Goal: Communication & Community: Answer question/provide support

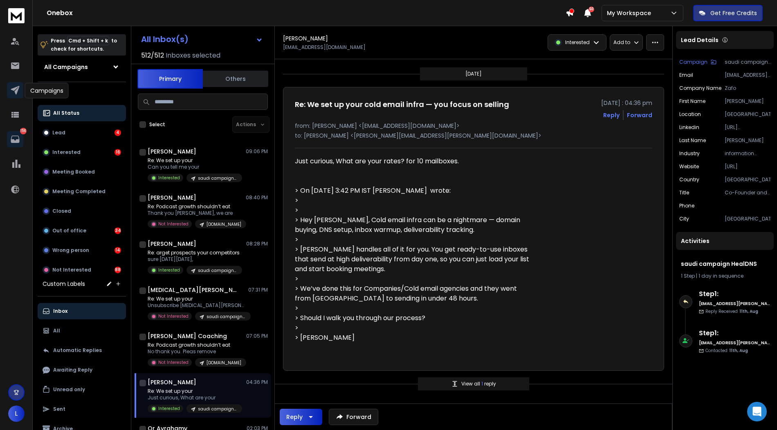
click at [18, 90] on icon at bounding box center [15, 90] width 10 height 10
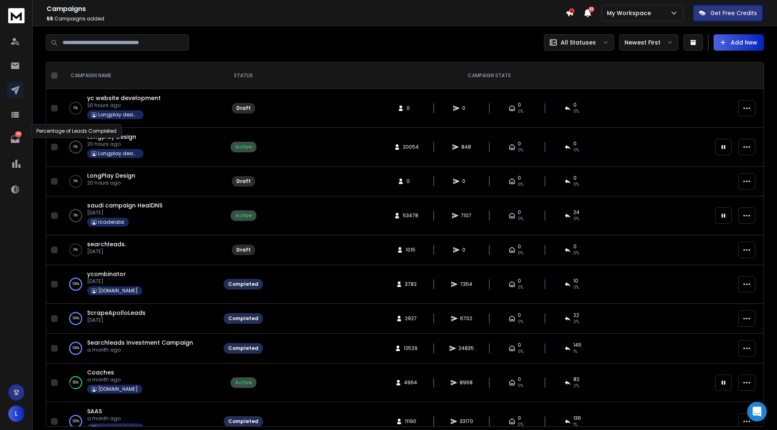
click at [94, 141] on p "20 hours ago" at bounding box center [115, 144] width 56 height 7
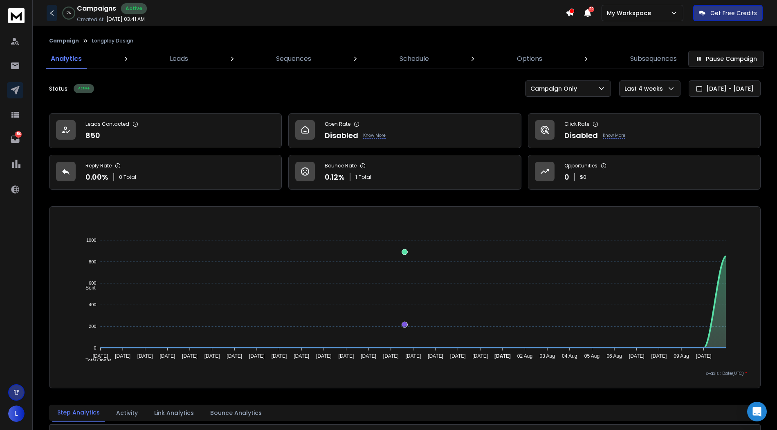
click at [55, 12] on icon at bounding box center [51, 12] width 7 height 7
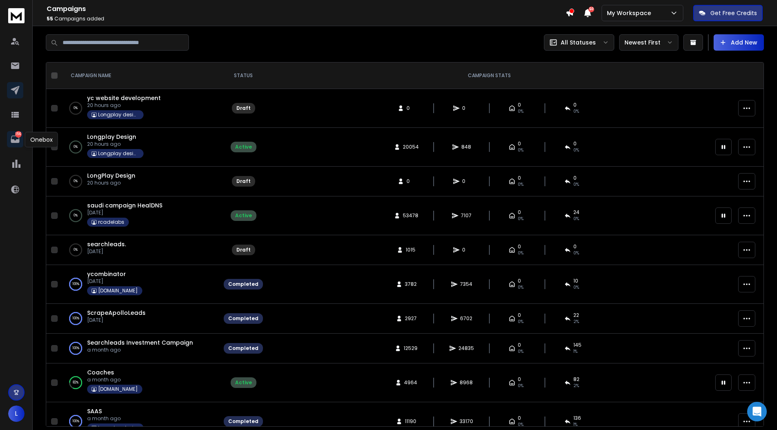
click at [18, 140] on icon at bounding box center [15, 139] width 9 height 7
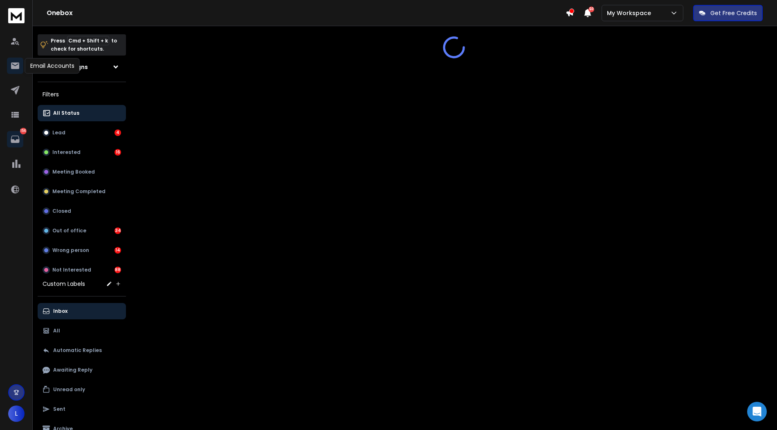
click at [11, 64] on icon at bounding box center [15, 66] width 10 height 10
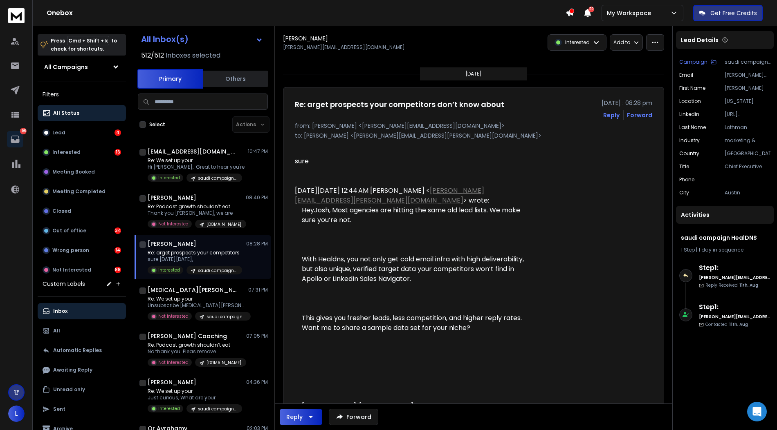
click at [213, 133] on div "Select Actions [EMAIL_ADDRESS][DOMAIN_NAME] 10:47 PM Re: We set up your Hi [PER…" at bounding box center [202, 274] width 143 height 369
click at [11, 90] on icon at bounding box center [15, 90] width 10 height 10
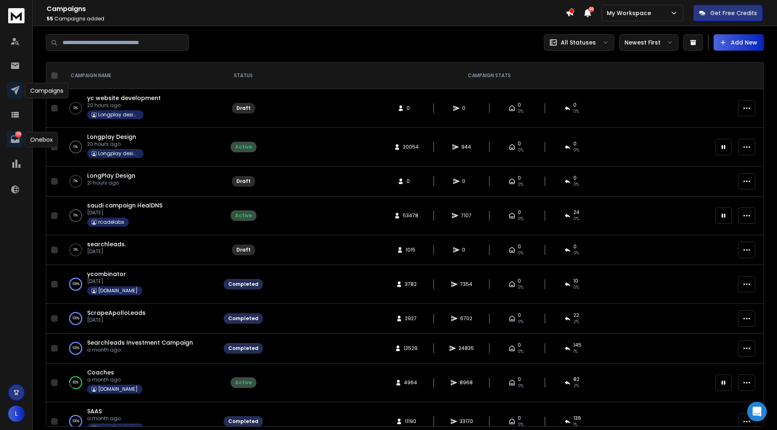
click at [17, 135] on p "156" at bounding box center [18, 134] width 7 height 7
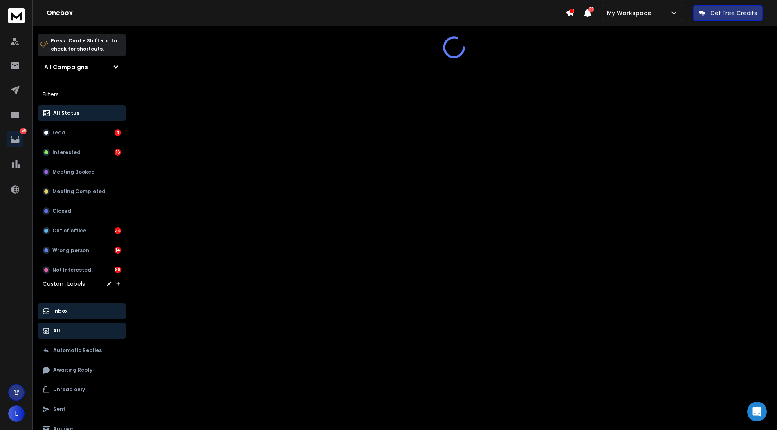
click at [79, 339] on button "All" at bounding box center [82, 331] width 88 height 16
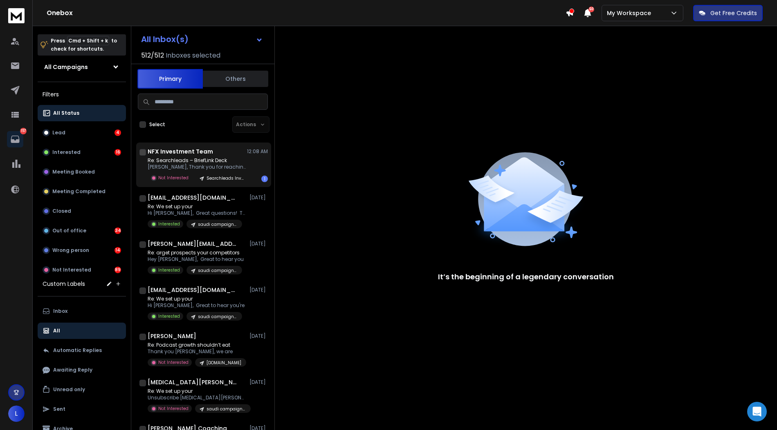
click at [198, 162] on p "Re: Searchleads – BriefLink Deck" at bounding box center [197, 160] width 98 height 7
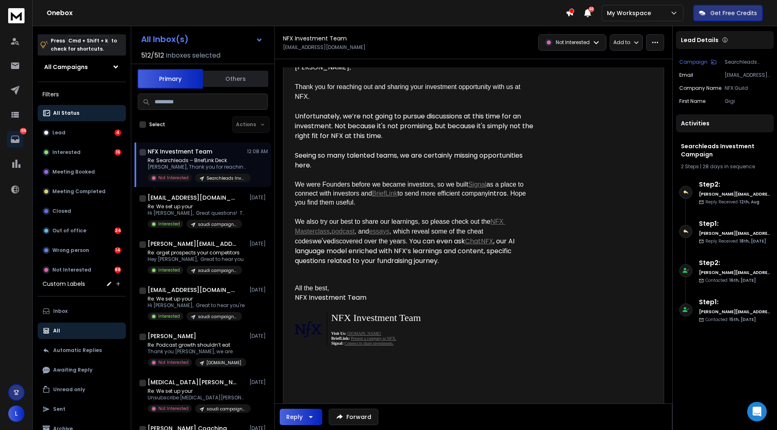
scroll to position [95, 0]
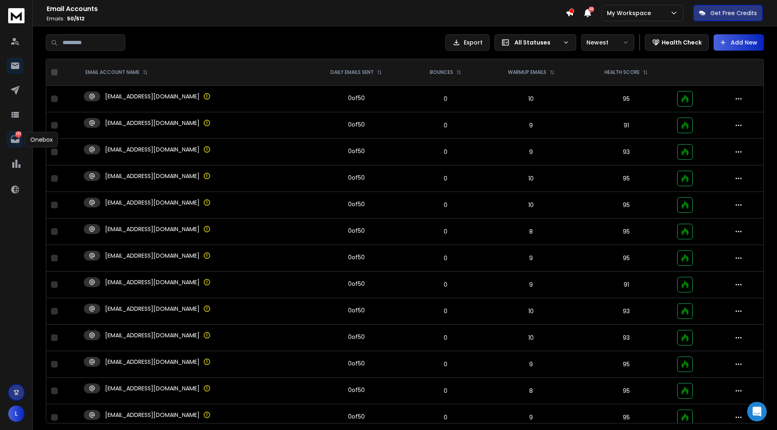
click at [16, 138] on p "157" at bounding box center [18, 134] width 7 height 7
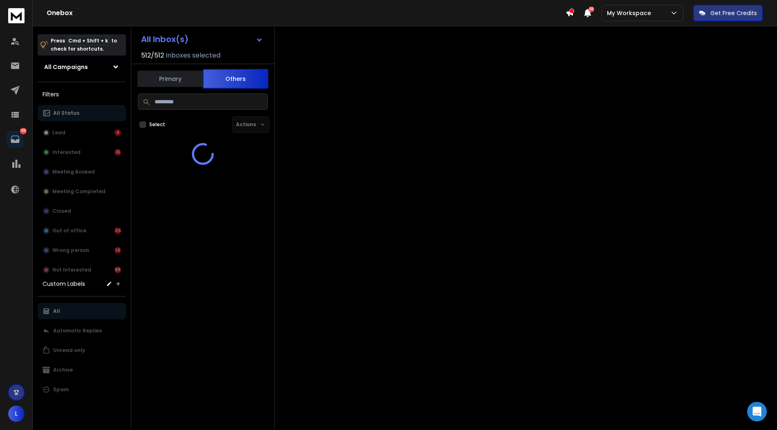
click at [229, 81] on button "Others" at bounding box center [235, 79] width 65 height 20
click at [168, 78] on button "Primary" at bounding box center [169, 79] width 65 height 18
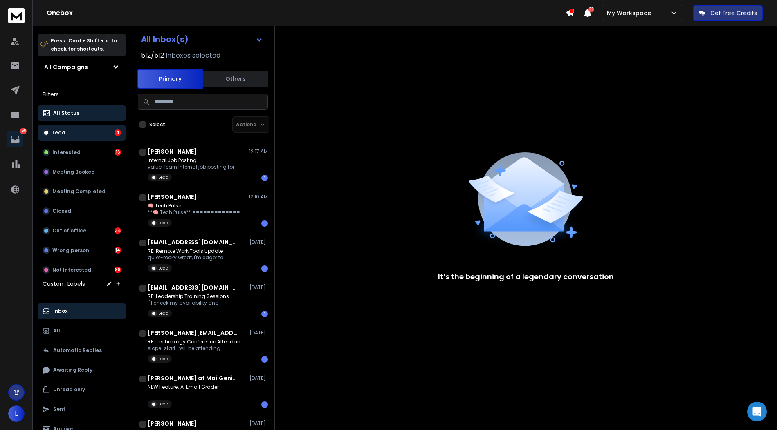
click at [91, 134] on button "Lead 4" at bounding box center [82, 133] width 88 height 16
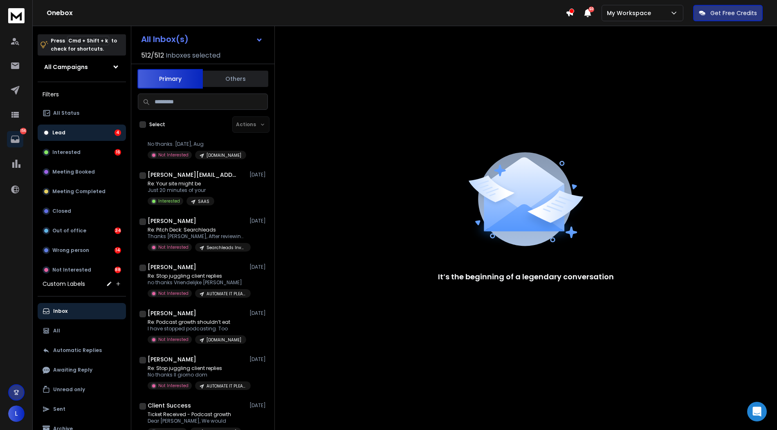
scroll to position [741, 0]
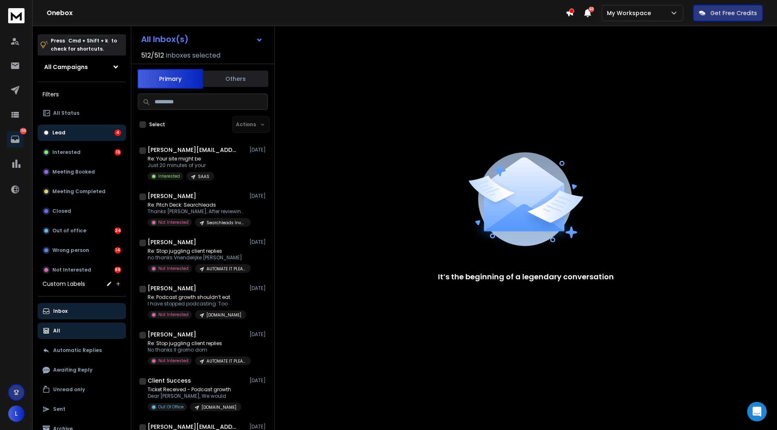
click at [72, 328] on button "All" at bounding box center [82, 331] width 88 height 16
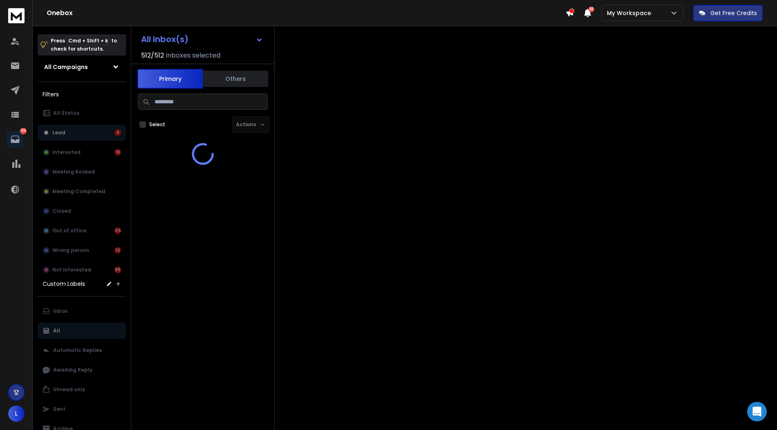
scroll to position [0, 0]
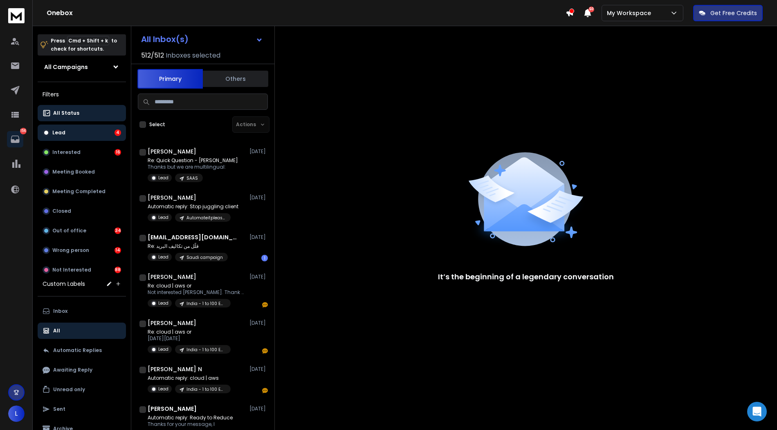
click at [101, 106] on button "All Status" at bounding box center [82, 113] width 88 height 16
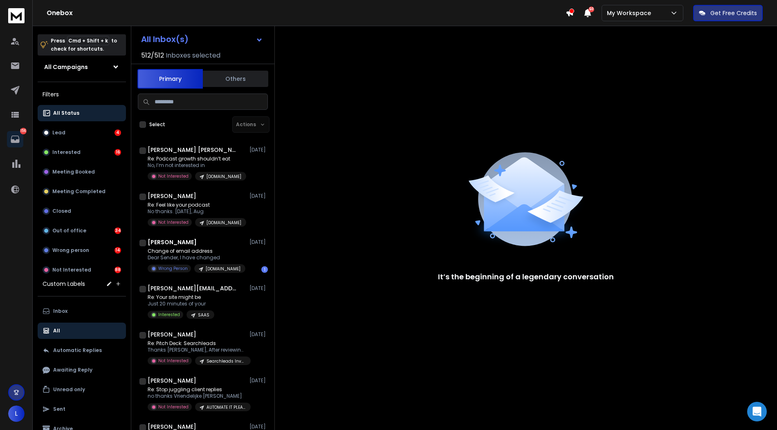
scroll to position [1342, 0]
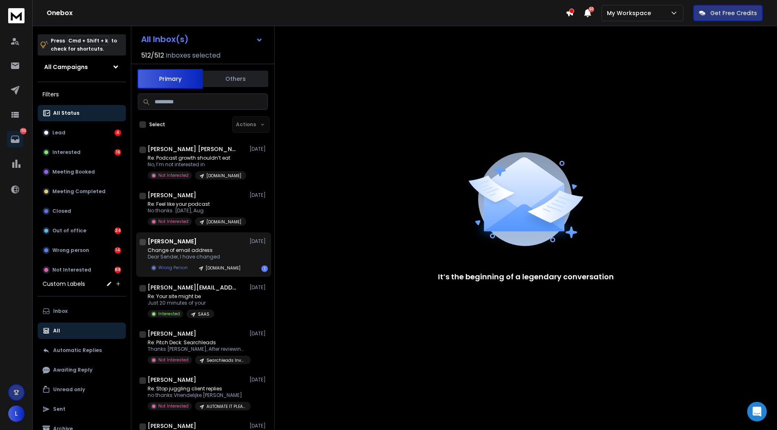
click at [231, 262] on div "Change of email address Dear Sender, I have changed Wrong Person Podcast.xyz" at bounding box center [197, 259] width 98 height 25
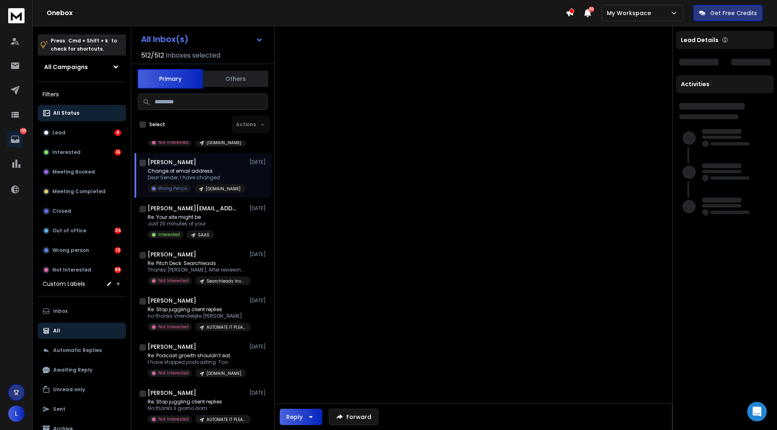
scroll to position [1421, 0]
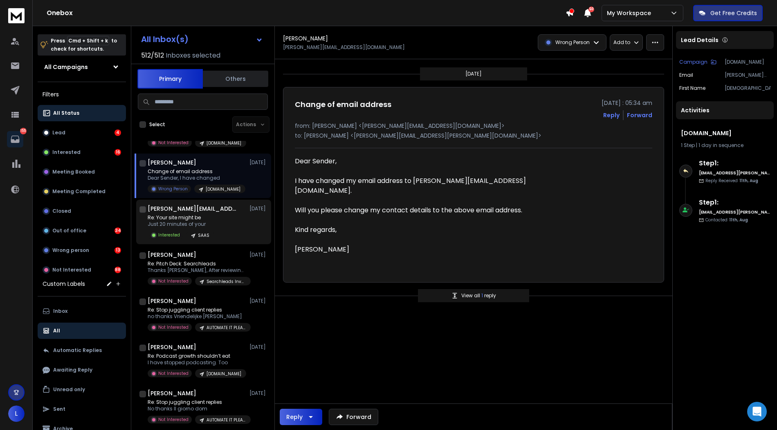
click at [220, 230] on div "Re: Your site might be Just 20 minutes of your Interested SAAS" at bounding box center [208, 227] width 120 height 25
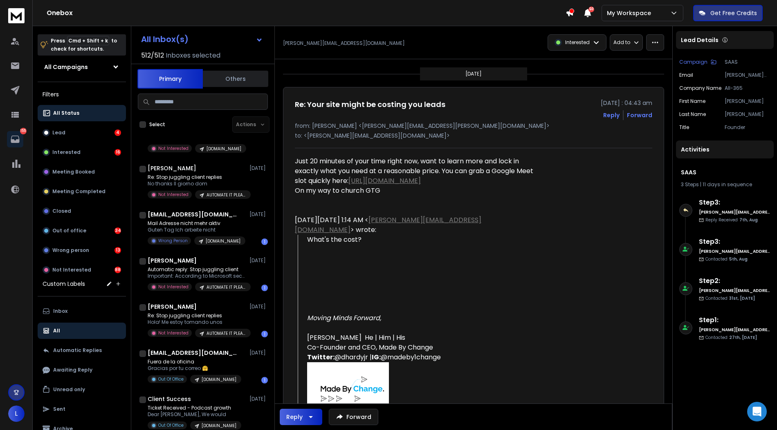
scroll to position [1649, 0]
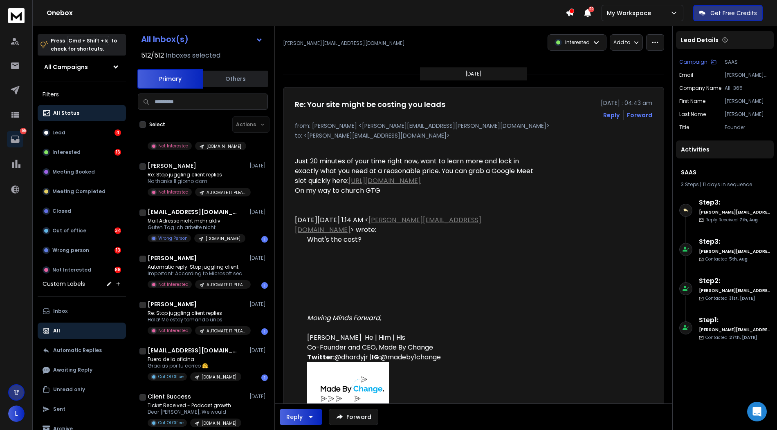
click at [220, 230] on div "Mail Adresse nicht mehr aktiv Guten Tag Ich arbeite nicht Wrong Person Podcast.…" at bounding box center [197, 230] width 98 height 25
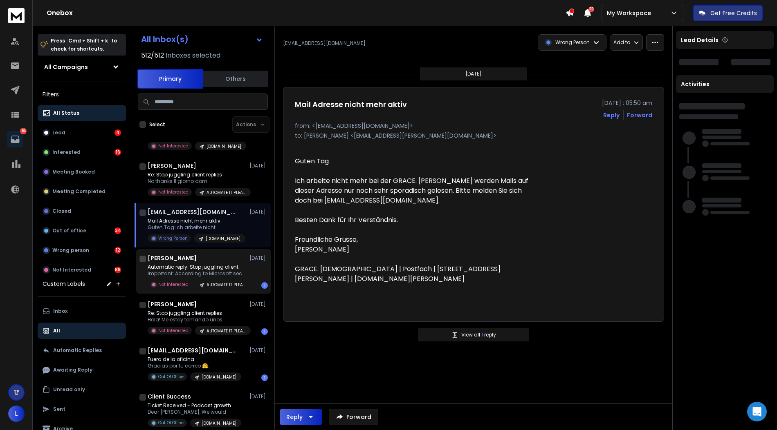
click at [217, 259] on div "Neeraj Mishra 10 Aug" at bounding box center [208, 258] width 120 height 8
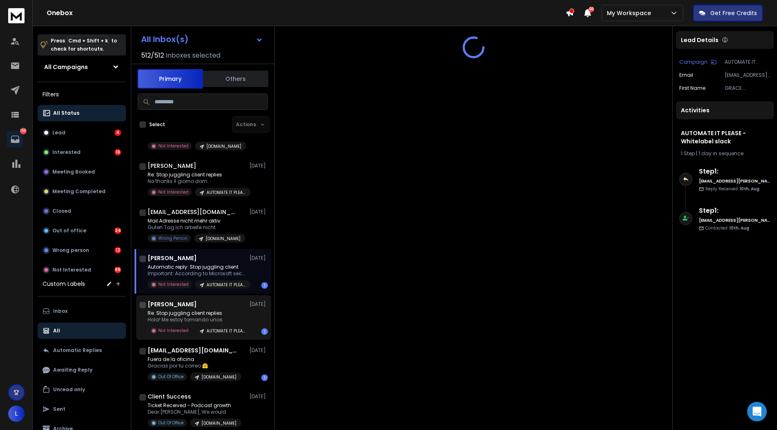
click at [215, 325] on div "Re: Stop juggling client replies Hola! Me estoy tomando unos Not Interested AUT…" at bounding box center [199, 322] width 103 height 25
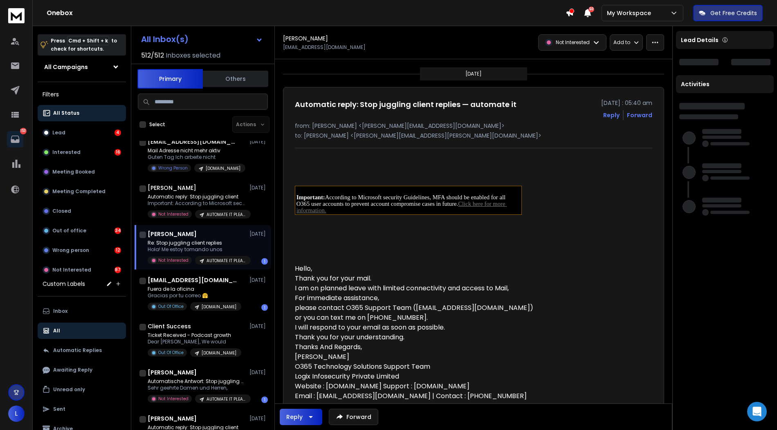
scroll to position [1723, 0]
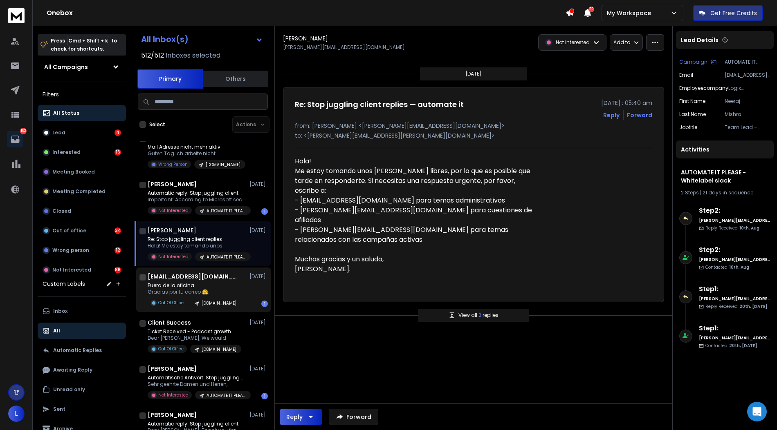
click at [208, 294] on p "Gracias por tu correo 🤗." at bounding box center [195, 292] width 94 height 7
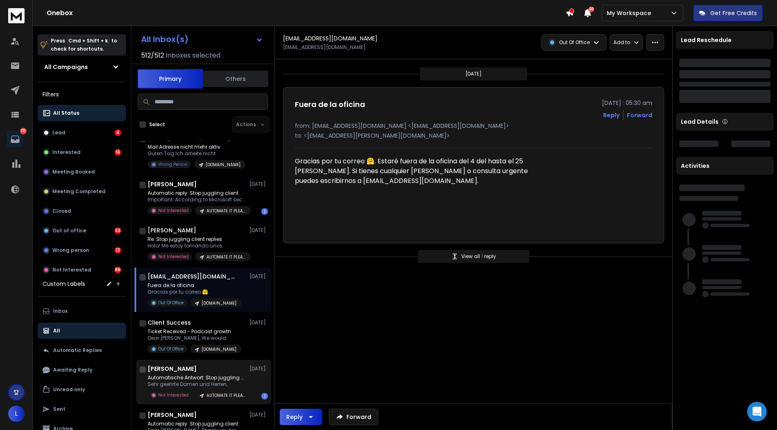
click at [216, 369] on div "Miriam Fiquet 10 Aug" at bounding box center [208, 369] width 120 height 8
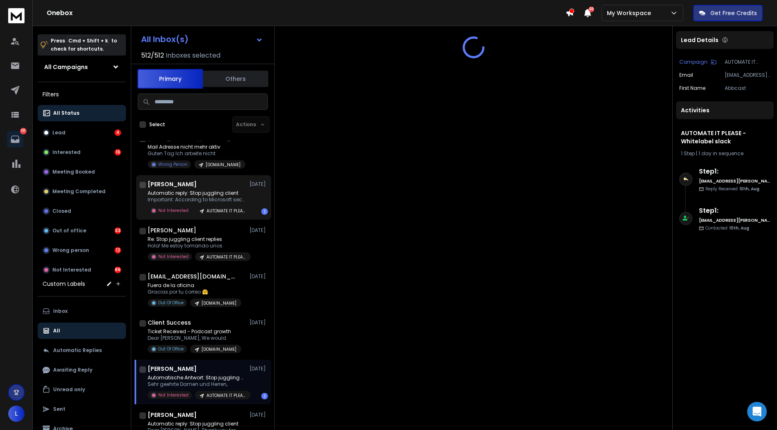
click at [205, 199] on p "Important: According to Microsoft security" at bounding box center [197, 200] width 98 height 7
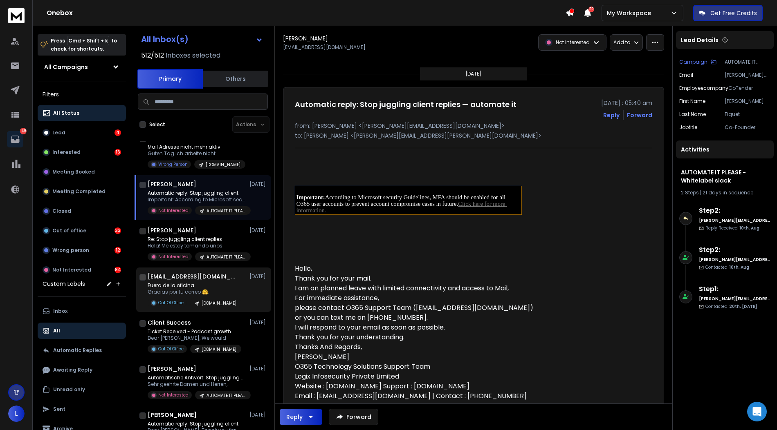
scroll to position [2052, 0]
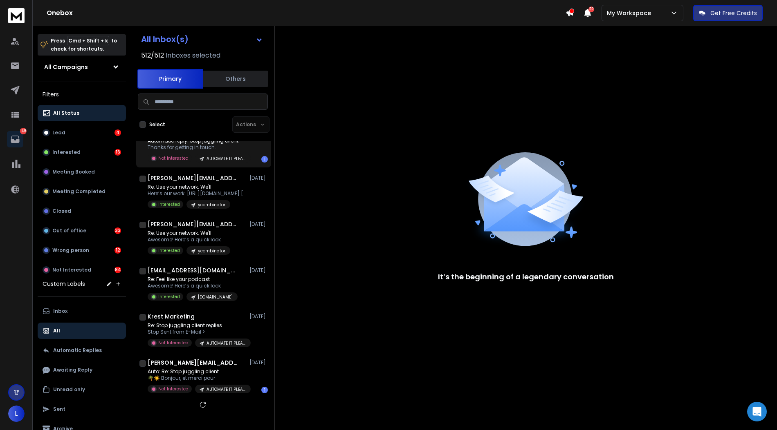
click at [220, 164] on div "Adam James 10 Aug Automatic reply: Stop juggling client Thanks for getting in t…" at bounding box center [203, 145] width 135 height 45
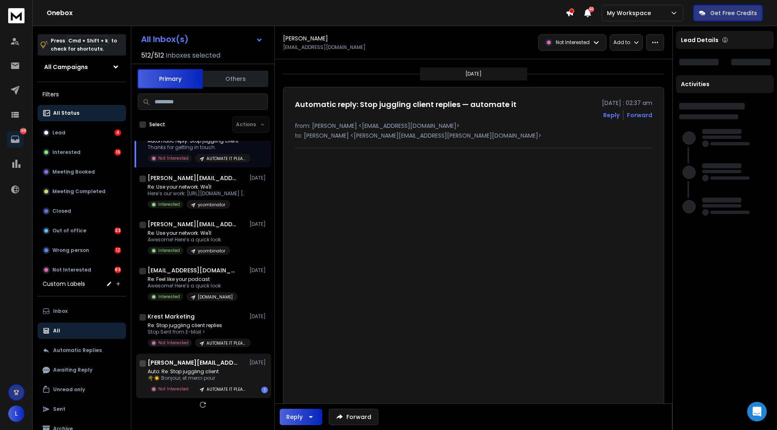
click at [231, 359] on div "melanie@ohmyfrog.fr 10 Aug" at bounding box center [208, 363] width 120 height 8
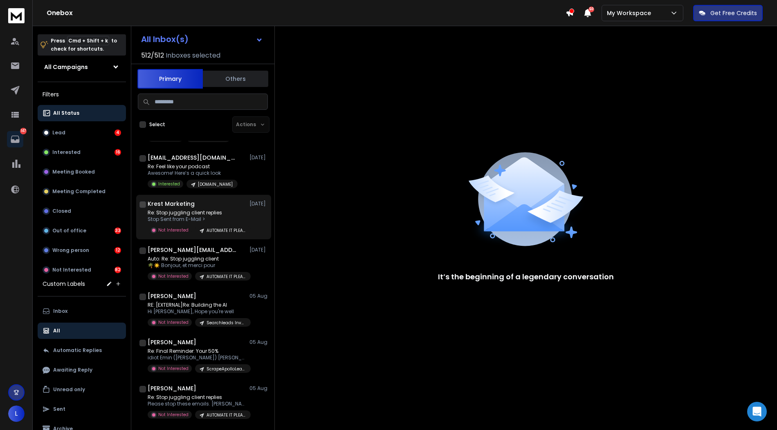
click at [206, 326] on div "Benjamin Tyler 05 Aug RE: [EXTERNAL]Re: Building the AI Hi Caroline, Hope you'r…" at bounding box center [203, 309] width 135 height 45
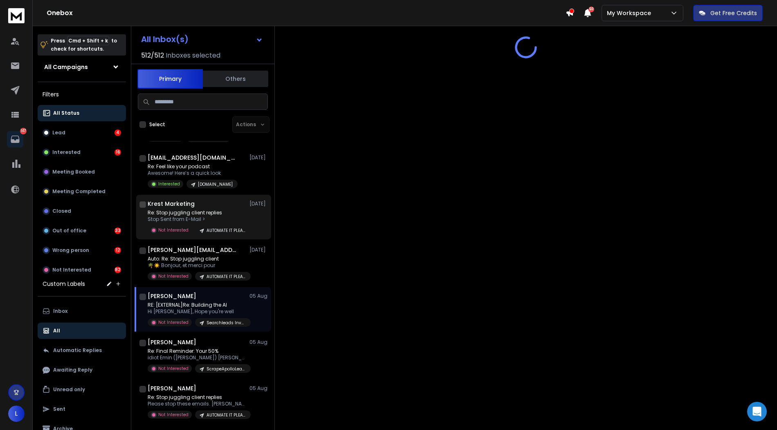
scroll to position [2267, 0]
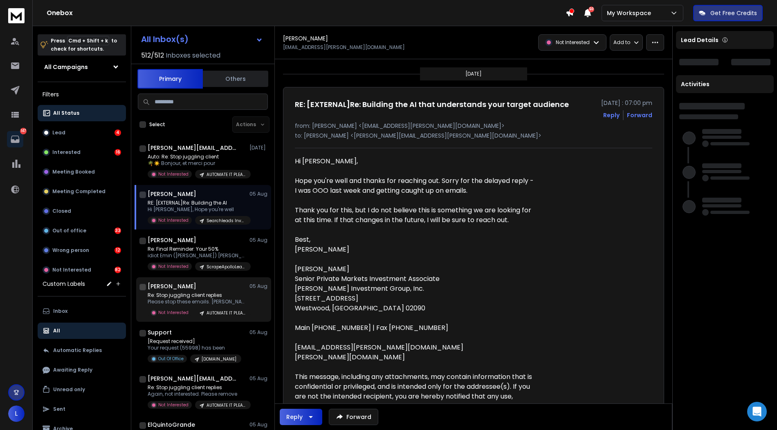
click at [201, 299] on p "Please stop these emails. Daniel" at bounding box center [197, 302] width 98 height 7
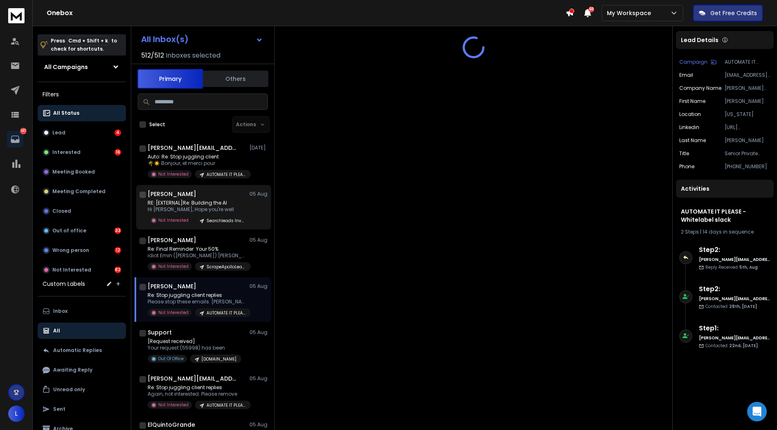
click at [196, 226] on div "Benjamin Tyler 05 Aug RE: [EXTERNAL]Re: Building the AI Hi Caroline, Hope you'r…" at bounding box center [203, 207] width 135 height 45
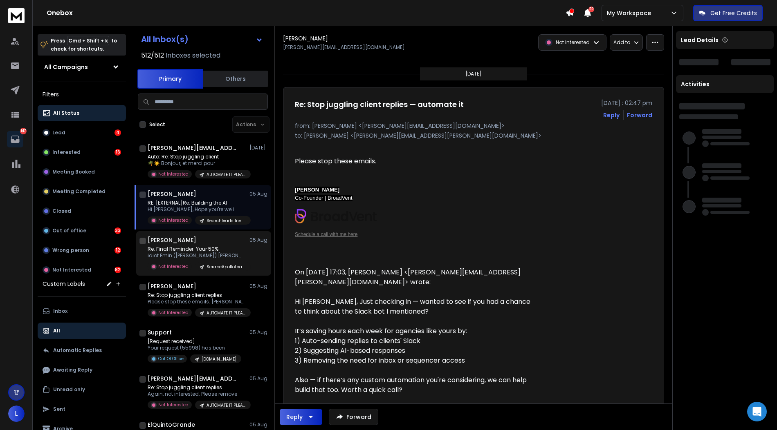
click at [197, 236] on div "Alex Ozdemir 05 Aug" at bounding box center [208, 240] width 120 height 8
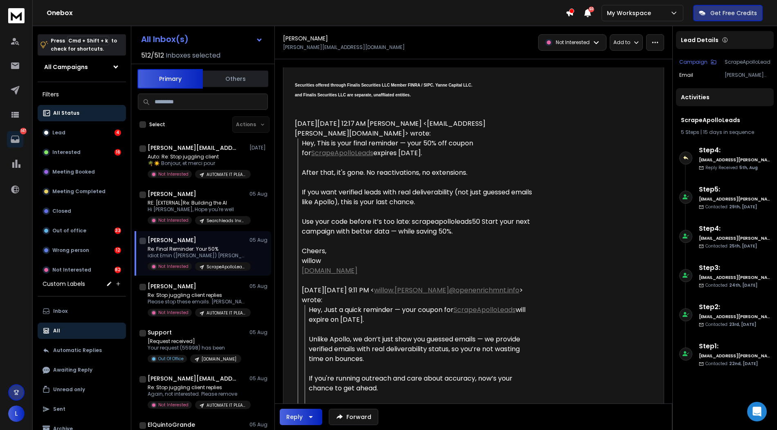
scroll to position [215, 0]
